Goal: Navigation & Orientation: Find specific page/section

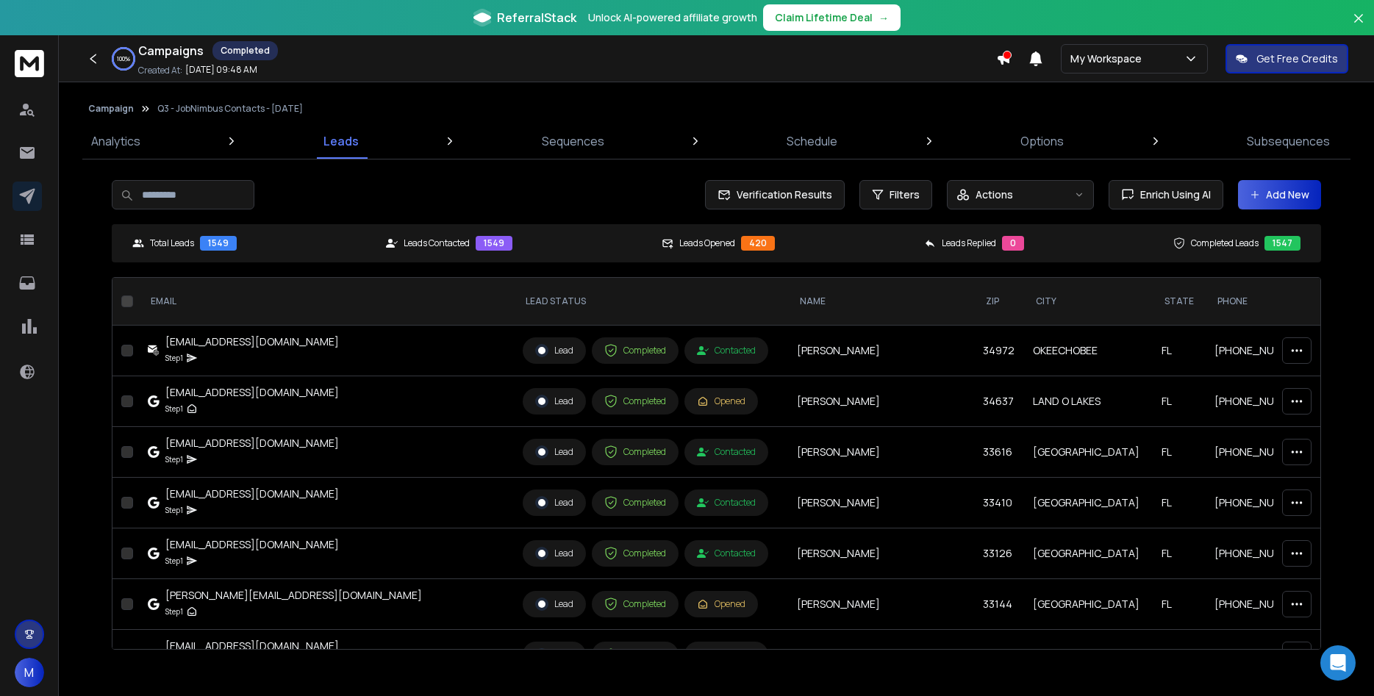
click at [118, 107] on button "Campaign" at bounding box center [111, 109] width 46 height 12
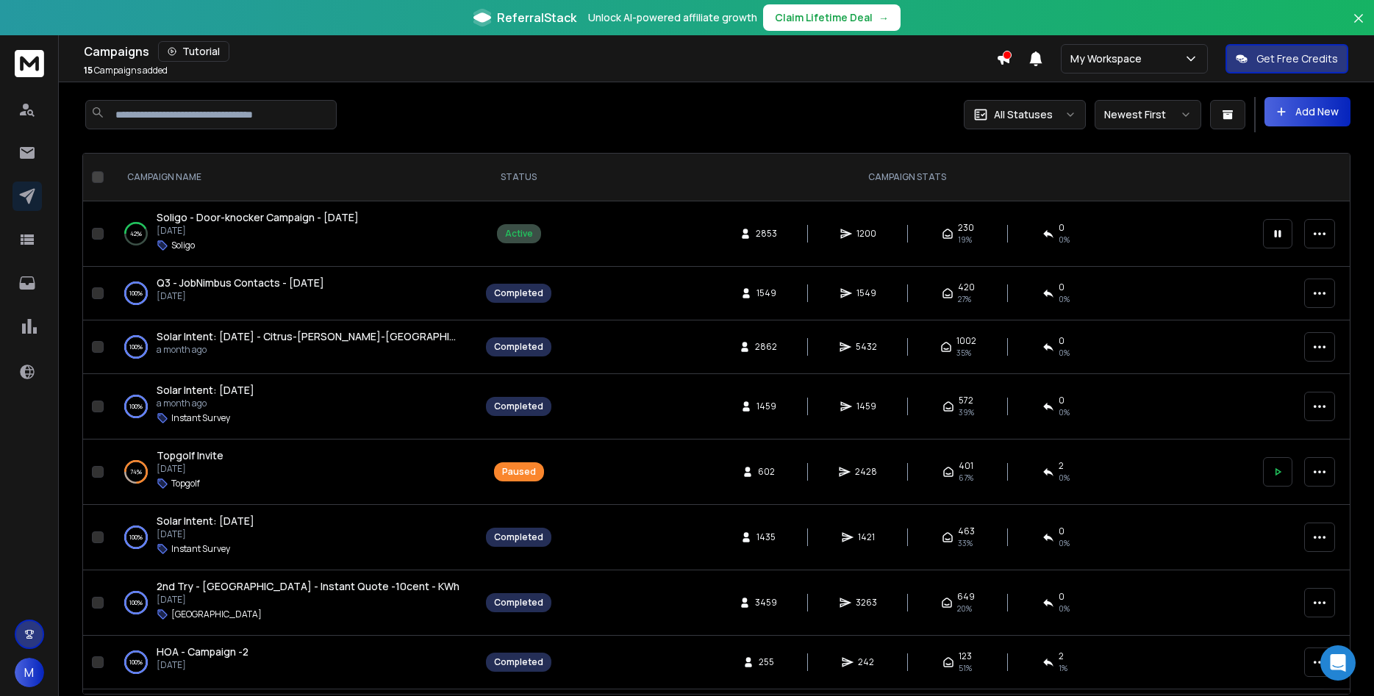
click at [214, 217] on span "Soligo - Door-knocker Campaign - [DATE]" at bounding box center [258, 217] width 202 height 14
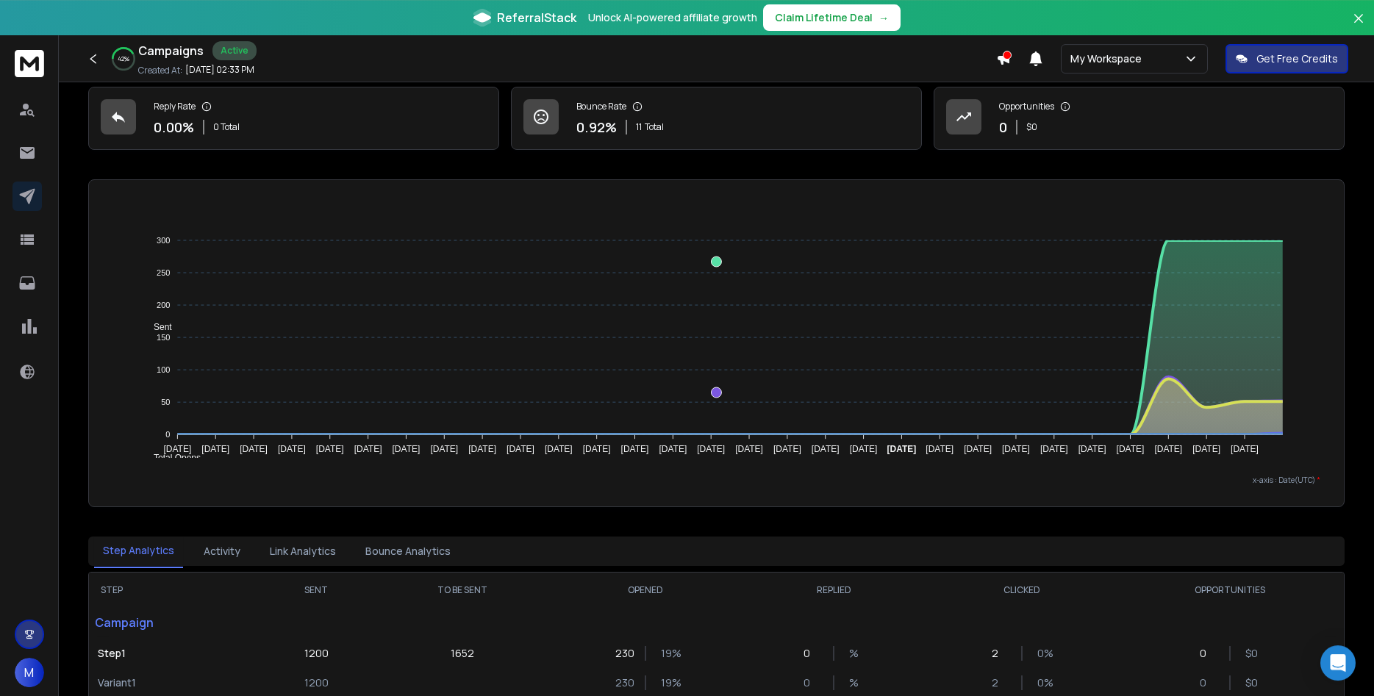
scroll to position [257, 0]
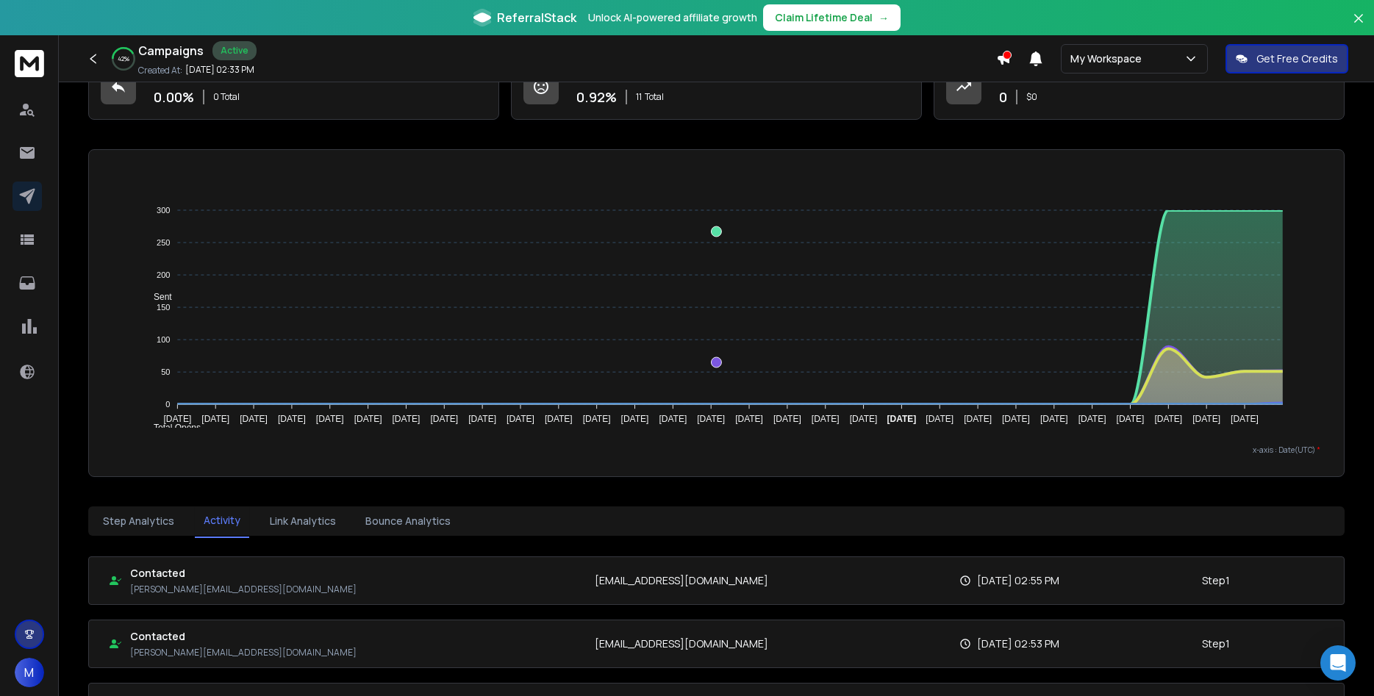
click at [221, 522] on button "Activity" at bounding box center [222, 521] width 54 height 34
click at [140, 526] on button "Step Analytics" at bounding box center [138, 521] width 89 height 32
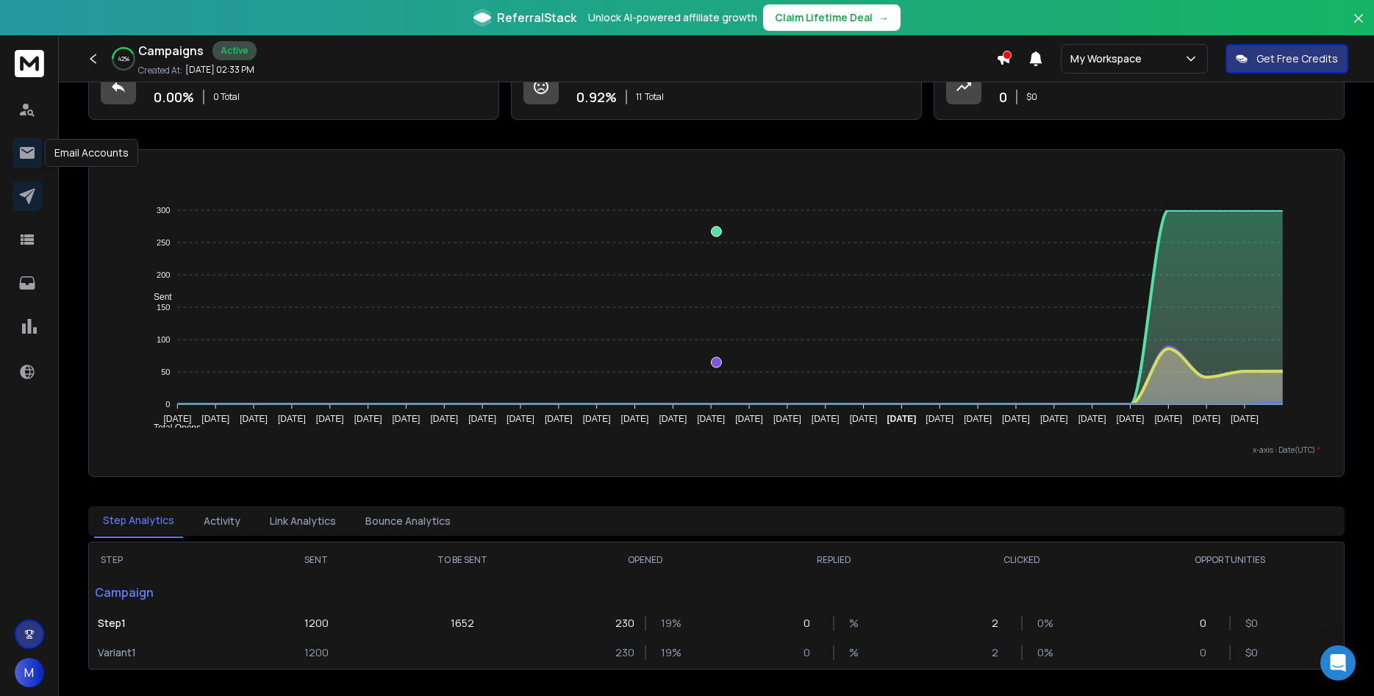
click at [35, 158] on icon at bounding box center [27, 153] width 18 height 18
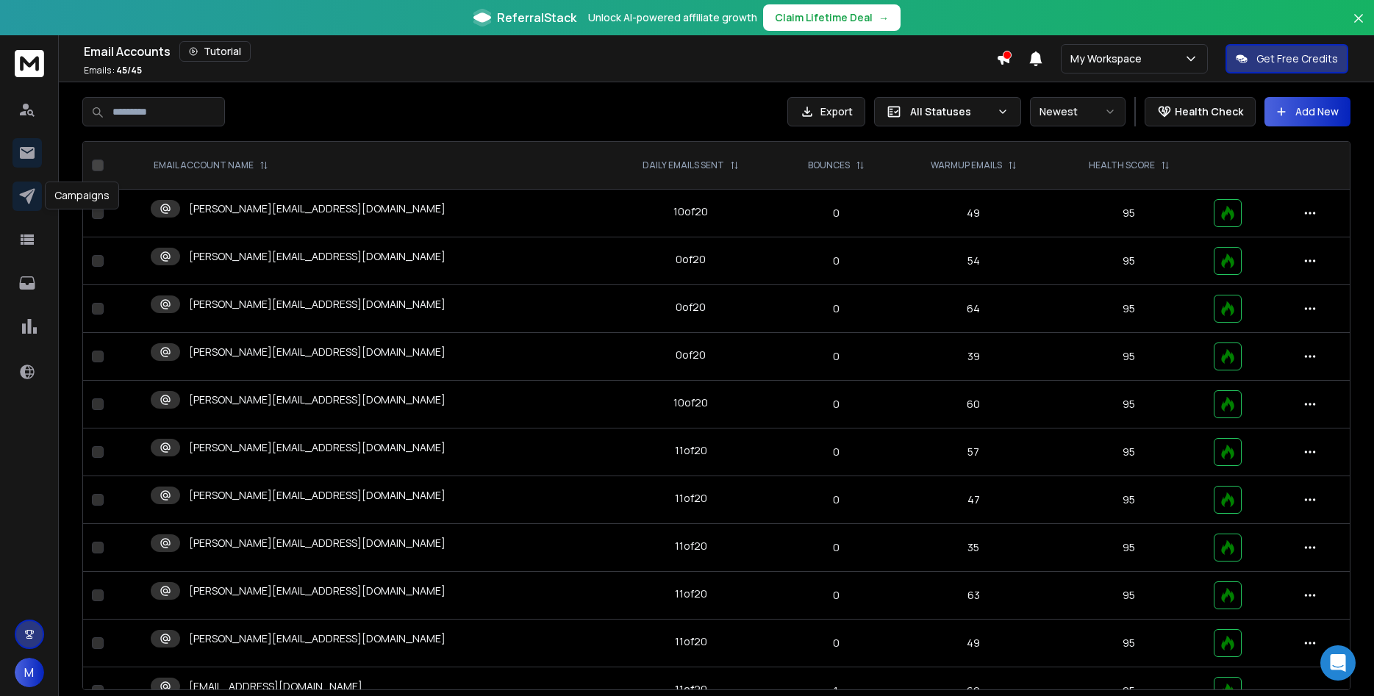
click at [33, 190] on icon at bounding box center [27, 196] width 18 height 18
